Goal: Transaction & Acquisition: Subscribe to service/newsletter

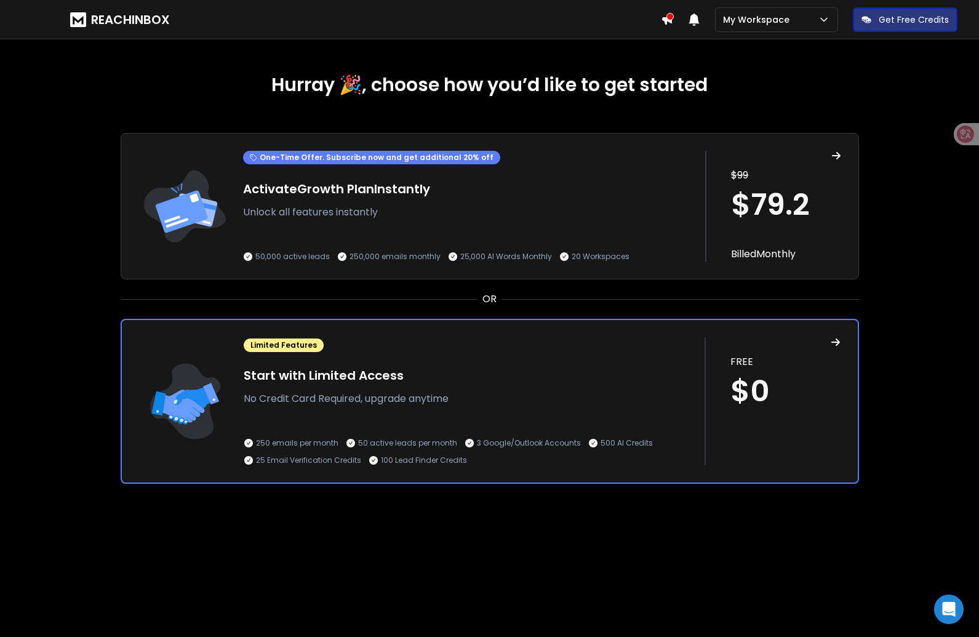
click at [425, 377] on h1 "Start with Limited Access" at bounding box center [468, 375] width 449 height 17
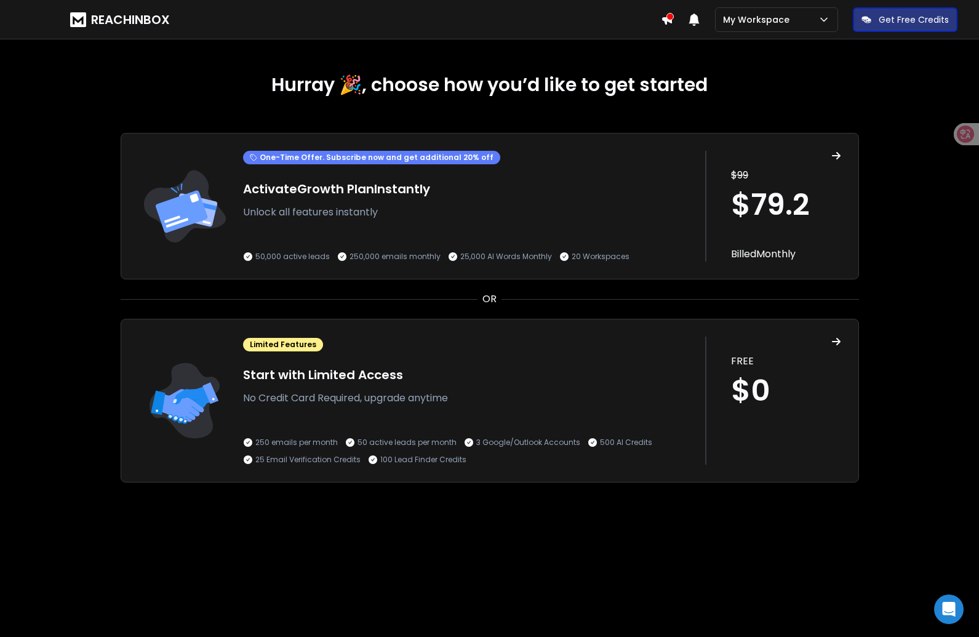
click at [573, 506] on main "REACHINBOX My Workspace Get Free Credits Hurray 🎉, choose how you’d like to get…" at bounding box center [489, 318] width 979 height 637
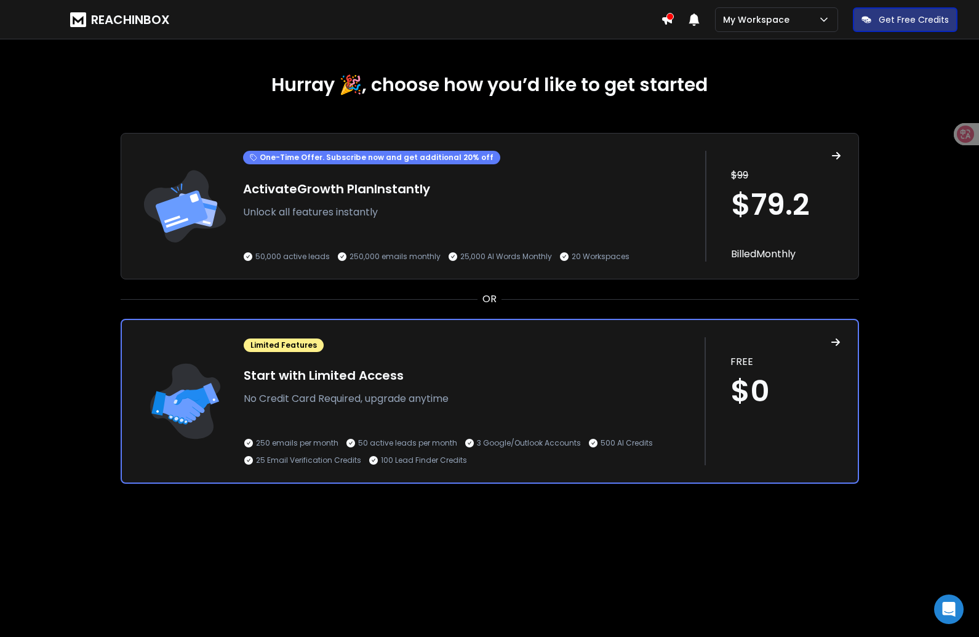
click at [573, 445] on p "3 Google/Outlook Accounts" at bounding box center [529, 443] width 104 height 10
click at [526, 389] on div "Limited Features Start with Limited Access No Credit Card Required, upgrade any…" at bounding box center [468, 401] width 449 height 128
click at [314, 365] on div "Limited Features Start with Limited Access No Credit Card Required, upgrade any…" at bounding box center [468, 401] width 449 height 128
click at [812, 353] on div "FREE $0" at bounding box center [786, 371] width 110 height 69
click at [831, 344] on icon at bounding box center [836, 342] width 10 height 10
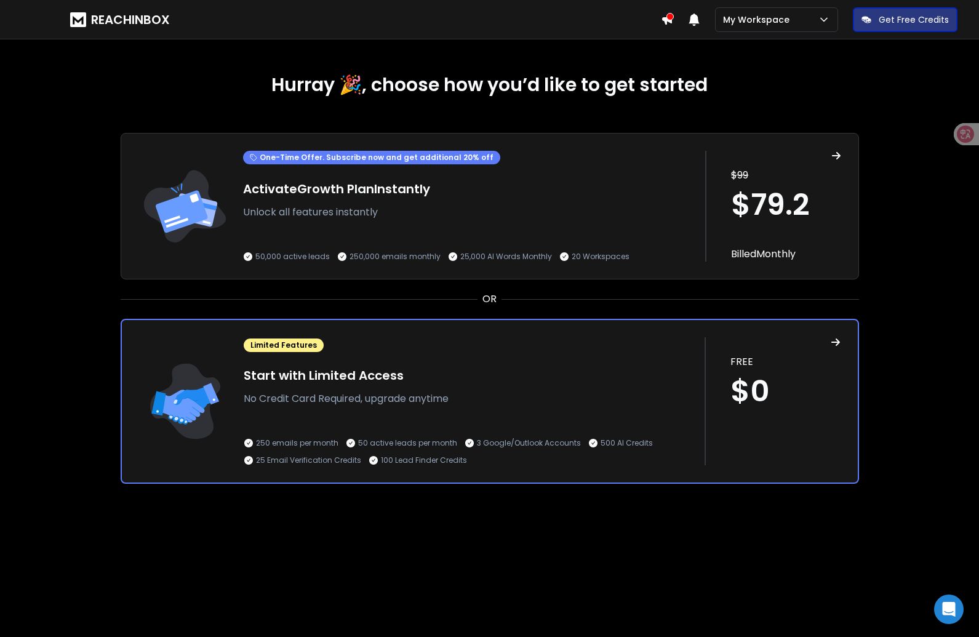
click at [837, 340] on icon at bounding box center [835, 341] width 9 height 7
click at [420, 386] on div "Limited Features Start with Limited Access No Credit Card Required, upgrade any…" at bounding box center [468, 401] width 449 height 128
